Goal: Check status

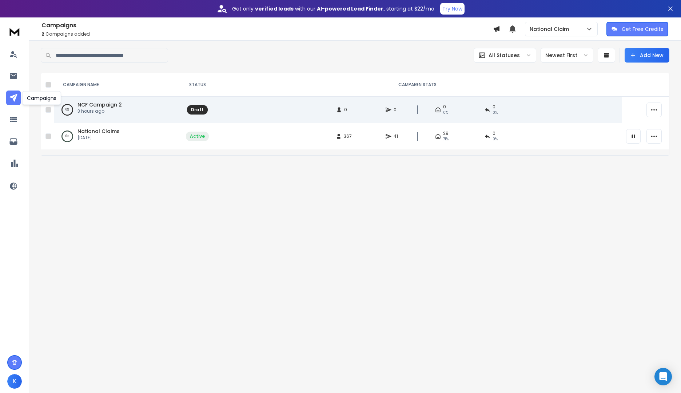
click at [122, 115] on div "0 % NCF Campaign 2 3 hours ago" at bounding box center [117, 109] width 113 height 17
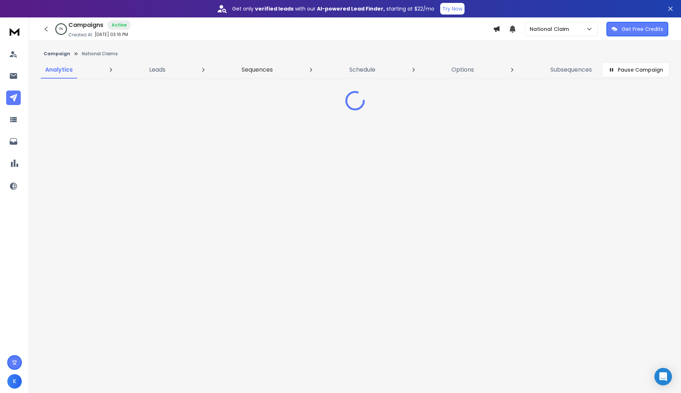
click at [255, 72] on p "Sequences" at bounding box center [257, 69] width 31 height 9
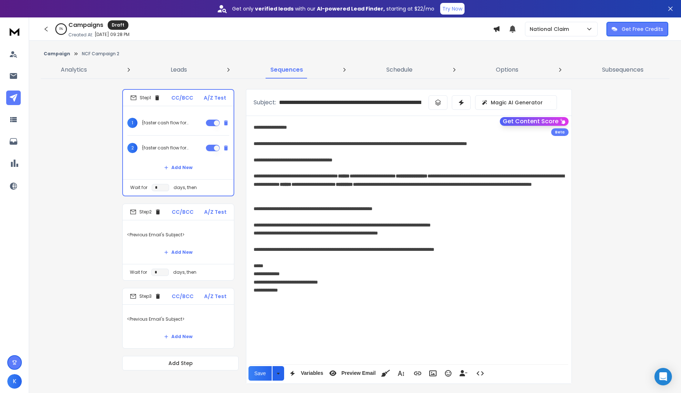
click at [165, 239] on p "<Previous Email's Subject>" at bounding box center [178, 235] width 103 height 20
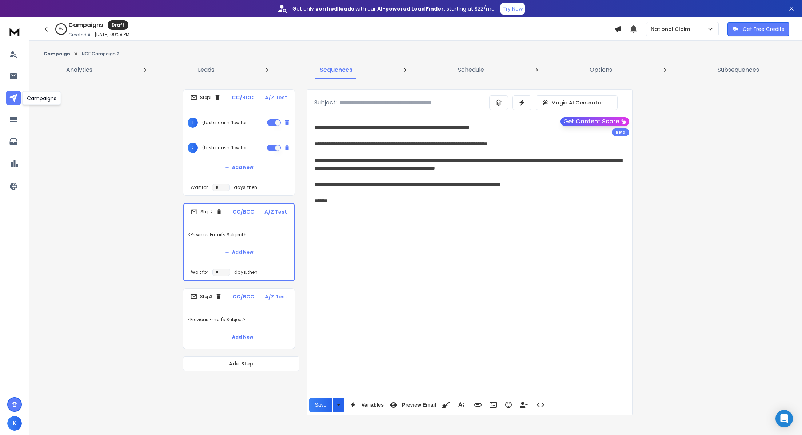
click at [16, 99] on icon at bounding box center [13, 98] width 9 height 9
